Goal: Navigation & Orientation: Find specific page/section

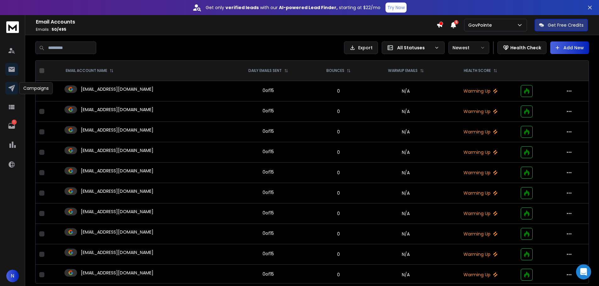
click at [13, 90] on icon at bounding box center [11, 88] width 7 height 7
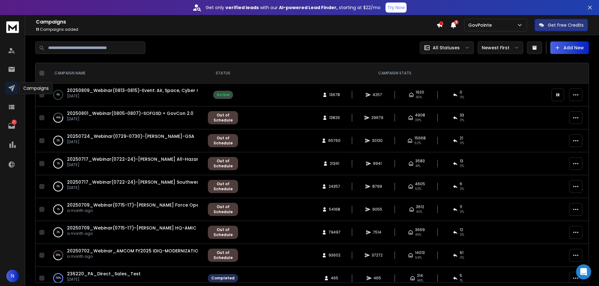
click at [148, 92] on span "20250809_Webinar(0813-0815)-Event: Air, Space, Cyber Con2025" at bounding box center [142, 90] width 150 height 6
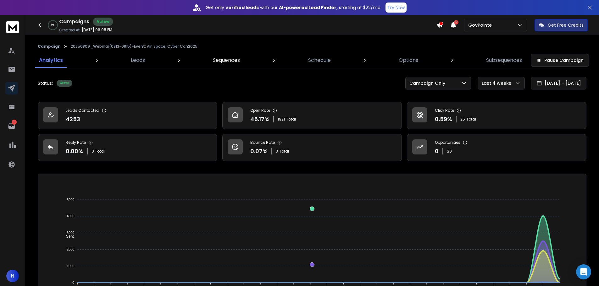
click at [247, 50] on div "Campaign 20250809_Webinar(0813-0815)-Event: Air, Space, Cyber Con2025" at bounding box center [312, 47] width 554 height 10
click at [228, 63] on p "Sequences" at bounding box center [226, 61] width 27 height 8
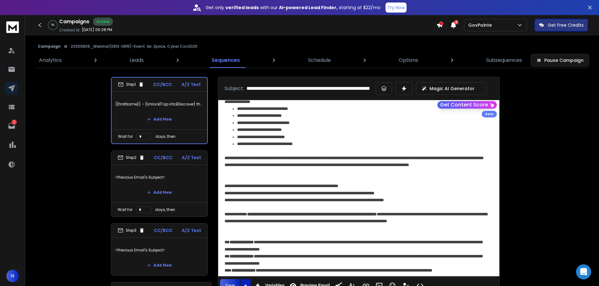
scroll to position [28, 0]
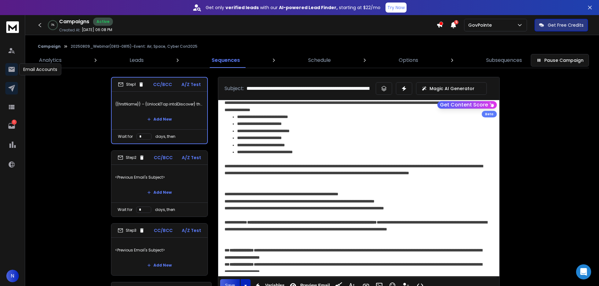
click at [13, 70] on icon at bounding box center [11, 69] width 6 height 5
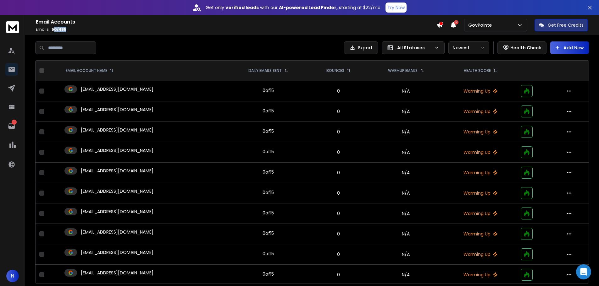
drag, startPoint x: 54, startPoint y: 28, endPoint x: 66, endPoint y: 27, distance: 12.3
click at [66, 27] on span "50 / 495" at bounding box center [59, 29] width 15 height 5
click at [137, 48] on div at bounding box center [187, 48] width 305 height 13
drag, startPoint x: 65, startPoint y: 30, endPoint x: 51, endPoint y: 29, distance: 14.5
click at [51, 29] on p "Emails : 50 / 495" at bounding box center [236, 29] width 401 height 5
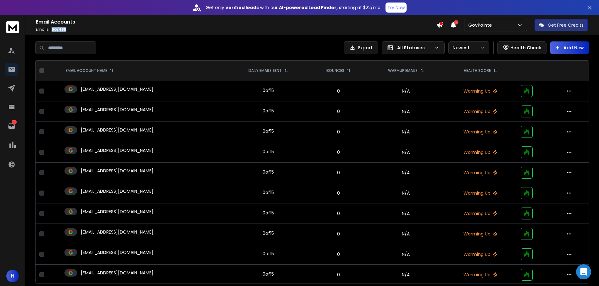
click at [68, 34] on div "Email Accounts Emails : 50 / 495 5 GovPointe Get Free Credits" at bounding box center [299, 25] width 599 height 20
drag, startPoint x: 50, startPoint y: 29, endPoint x: 72, endPoint y: 29, distance: 21.7
click at [72, 29] on p "Emails : 50 / 495" at bounding box center [236, 29] width 401 height 5
click at [74, 29] on p "Emails : 50 / 495" at bounding box center [236, 29] width 401 height 5
drag, startPoint x: 66, startPoint y: 29, endPoint x: 56, endPoint y: 27, distance: 9.9
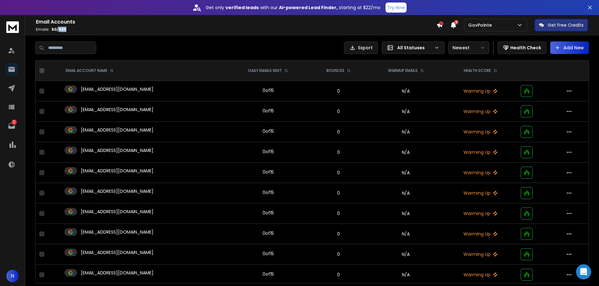
click at [56, 27] on span "50 / 495" at bounding box center [59, 29] width 15 height 5
click at [131, 37] on div "Export All Statuses Newest Health Check Add New EMAIL ACCOUNT NAME DAILY EMAILS…" at bounding box center [312, 162] width 574 height 255
drag, startPoint x: 51, startPoint y: 29, endPoint x: 90, endPoint y: 28, distance: 39.6
click at [90, 28] on p "Emails : 100 / 495" at bounding box center [236, 29] width 401 height 5
click at [165, 52] on div at bounding box center [187, 48] width 305 height 13
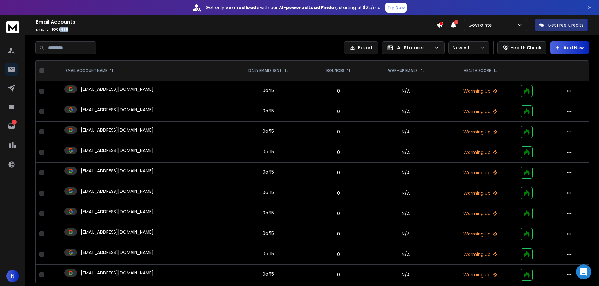
drag, startPoint x: 61, startPoint y: 31, endPoint x: 73, endPoint y: 31, distance: 12.3
click at [73, 31] on p "Emails : 100 / 495" at bounding box center [236, 29] width 401 height 5
drag, startPoint x: 52, startPoint y: 29, endPoint x: 71, endPoint y: 29, distance: 19.5
click at [71, 29] on p "Emails : 100 / 495" at bounding box center [236, 29] width 401 height 5
click at [58, 33] on div "Email Accounts Emails : 100 / 495 5 GovPointe Get Free Credits" at bounding box center [299, 25] width 599 height 20
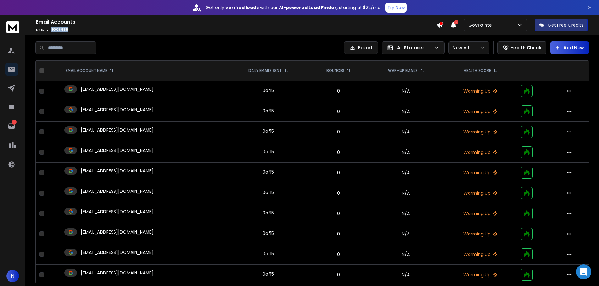
drag, startPoint x: 50, startPoint y: 29, endPoint x: 68, endPoint y: 28, distance: 18.0
click at [68, 28] on p "Emails : 100 / 495" at bounding box center [236, 29] width 401 height 5
click at [68, 36] on div "Export All Statuses Newest Health Check Add New EMAIL ACCOUNT NAME DAILY EMAILS…" at bounding box center [312, 162] width 574 height 255
drag, startPoint x: 51, startPoint y: 30, endPoint x: 81, endPoint y: 29, distance: 30.5
click at [81, 29] on p "Emails : 100 / 495" at bounding box center [236, 29] width 401 height 5
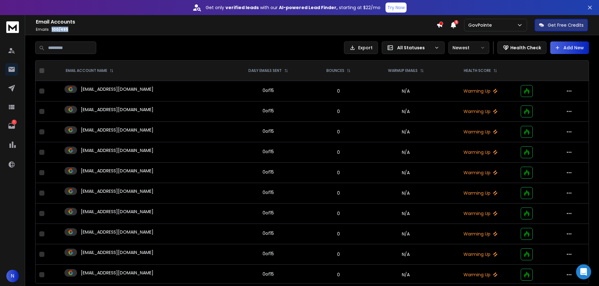
click at [100, 33] on div "Email Accounts Emails : 100 / 495 5 GovPointe Get Free Credits" at bounding box center [299, 25] width 599 height 20
drag, startPoint x: 54, startPoint y: 29, endPoint x: 97, endPoint y: 29, distance: 42.8
click at [94, 29] on p "Emails : 100 / 495" at bounding box center [236, 29] width 401 height 5
click at [99, 30] on p "Emails : 100 / 495" at bounding box center [236, 29] width 401 height 5
click at [52, 29] on span "100 / 495" at bounding box center [60, 29] width 17 height 5
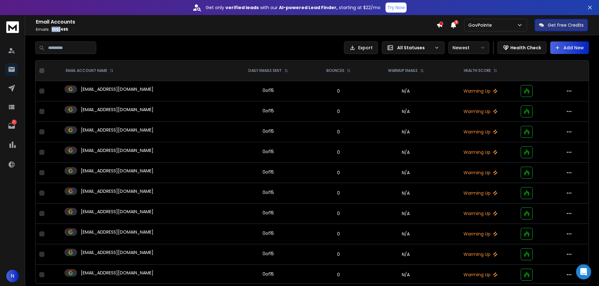
click at [52, 29] on span "100 / 495" at bounding box center [60, 29] width 17 height 5
click at [90, 31] on p "Emails : 100 / 495" at bounding box center [236, 29] width 401 height 5
drag, startPoint x: 65, startPoint y: 30, endPoint x: 100, endPoint y: 30, distance: 35.2
click at [87, 30] on p "Emails : 100 / 495" at bounding box center [236, 29] width 401 height 5
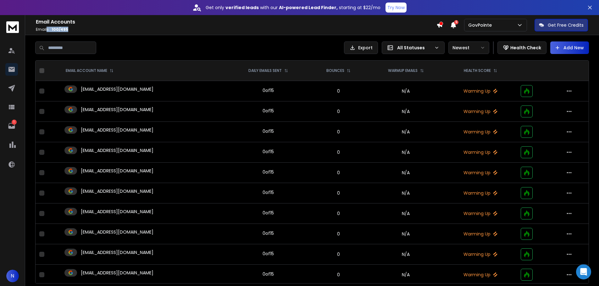
drag, startPoint x: 100, startPoint y: 30, endPoint x: 73, endPoint y: 30, distance: 27.1
click at [99, 30] on p "Emails : 100 / 495" at bounding box center [236, 29] width 401 height 5
drag, startPoint x: 35, startPoint y: 29, endPoint x: 84, endPoint y: 30, distance: 49.1
click at [84, 30] on div "Email Accounts Emails : 100 / 495 5 GovPointe Get Free Credits" at bounding box center [299, 25] width 599 height 20
click at [86, 30] on p "Emails : 100 / 495" at bounding box center [236, 29] width 401 height 5
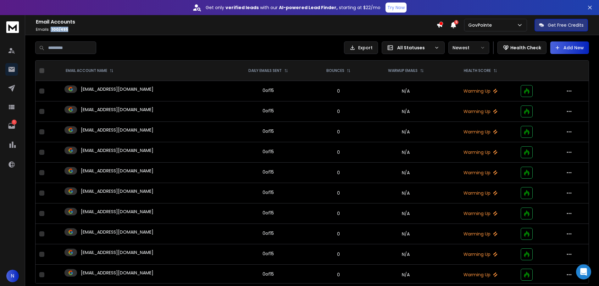
drag, startPoint x: 50, startPoint y: 29, endPoint x: 86, endPoint y: 30, distance: 36.2
click at [86, 30] on p "Emails : 100 / 495" at bounding box center [236, 29] width 401 height 5
drag, startPoint x: 33, startPoint y: 30, endPoint x: 88, endPoint y: 31, distance: 54.7
click at [88, 31] on div "Email Accounts Emails : 100 / 495 5 GovPointe Get Free Credits" at bounding box center [299, 25] width 599 height 20
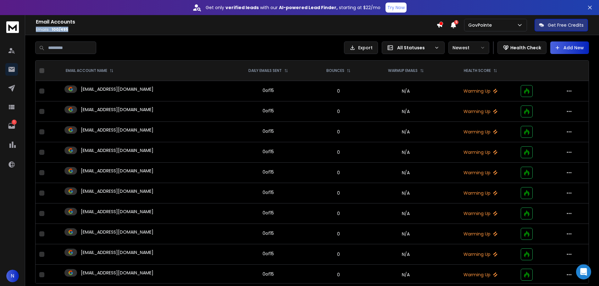
click at [131, 33] on div "Email Accounts Emails : 100 / 495 5 GovPointe Get Free Credits" at bounding box center [299, 25] width 599 height 20
click at [503, 30] on button "GovPointe" at bounding box center [495, 25] width 63 height 13
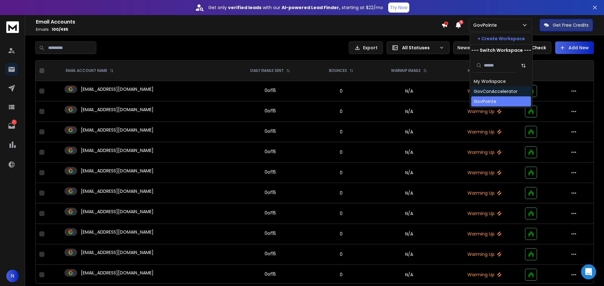
click at [495, 92] on div "GovConAccelerator" at bounding box center [496, 91] width 44 height 6
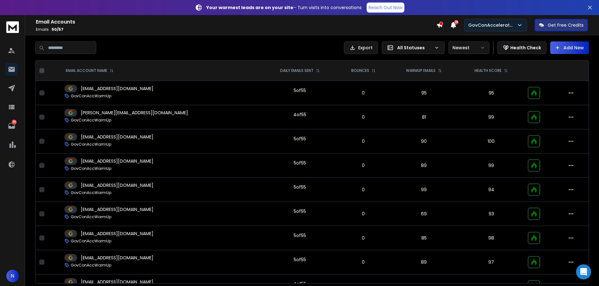
click at [492, 27] on p "GovConAccelerator" at bounding box center [492, 25] width 48 height 6
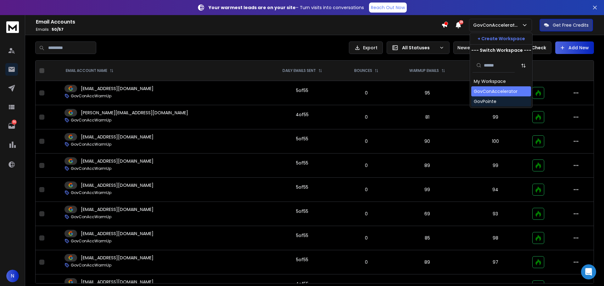
click at [486, 101] on div "GovPointe" at bounding box center [485, 101] width 23 height 6
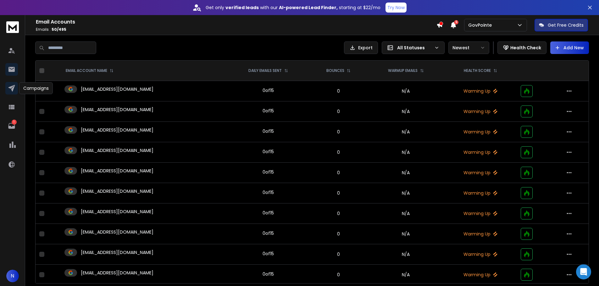
click at [13, 93] on link at bounding box center [11, 88] width 13 height 13
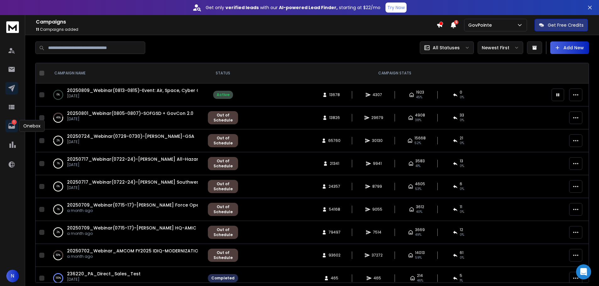
click at [13, 128] on icon at bounding box center [11, 126] width 7 height 6
